Goal: Task Accomplishment & Management: Use online tool/utility

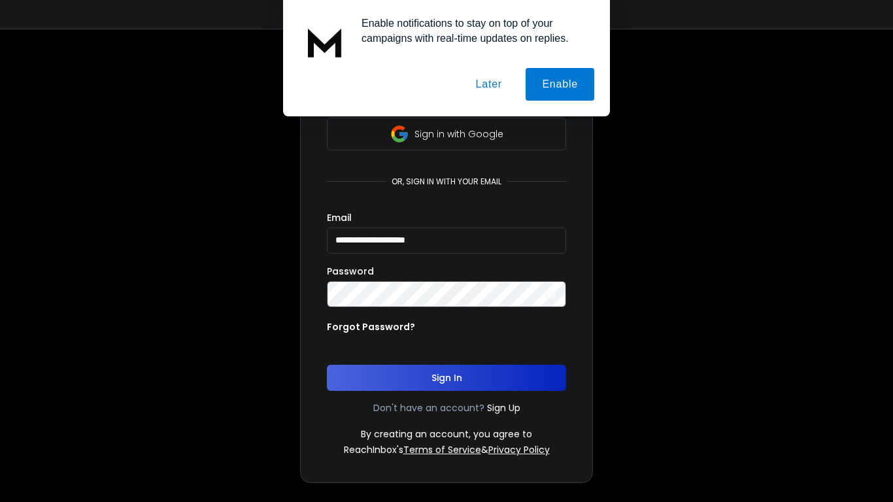
type input "**********"
click at [446, 377] on button "Sign In" at bounding box center [446, 378] width 239 height 26
